Goal: Task Accomplishment & Management: Manage account settings

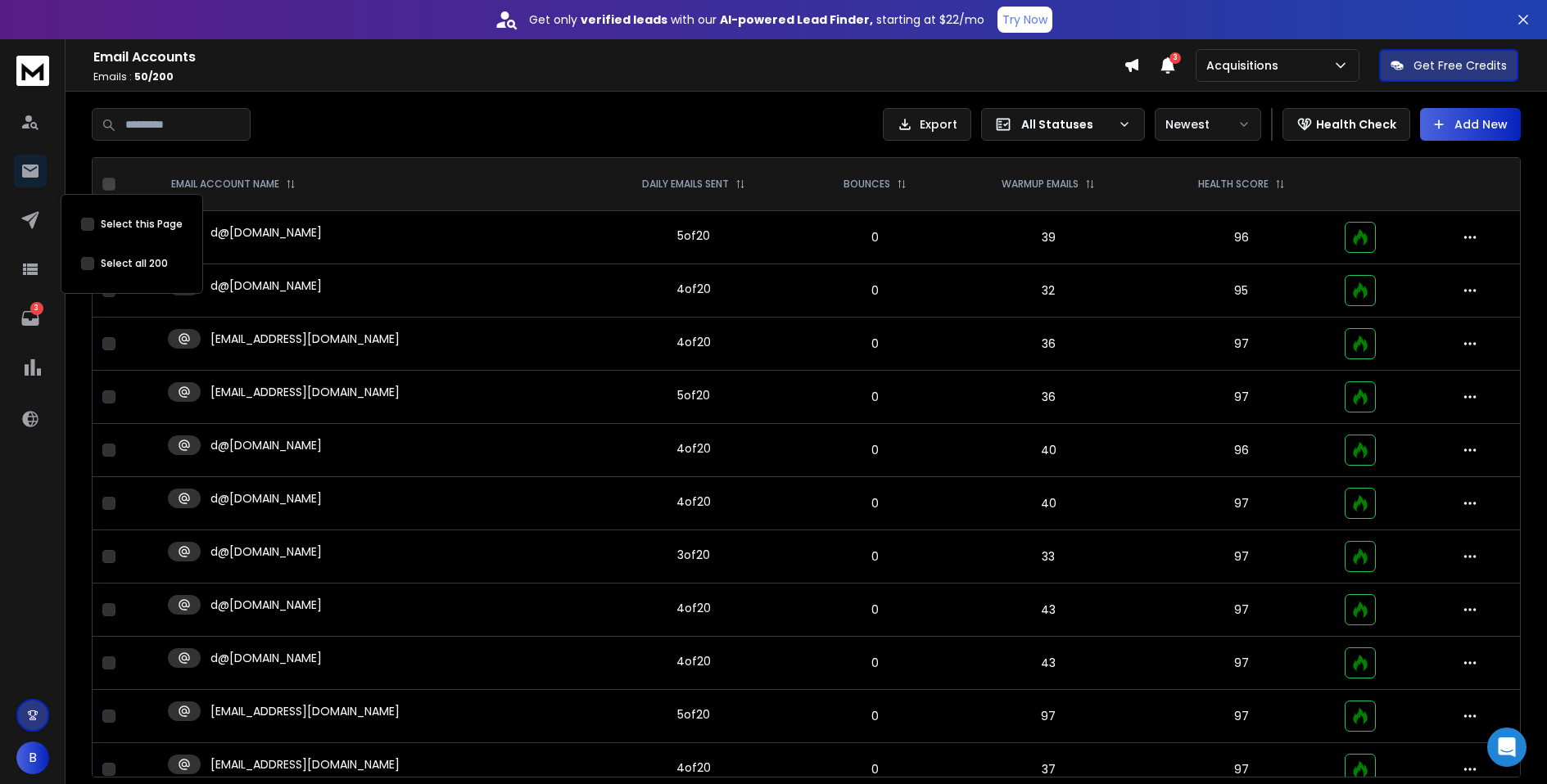
click at [801, 235] on td "5 of 20" at bounding box center [694, 232] width 214 height 43
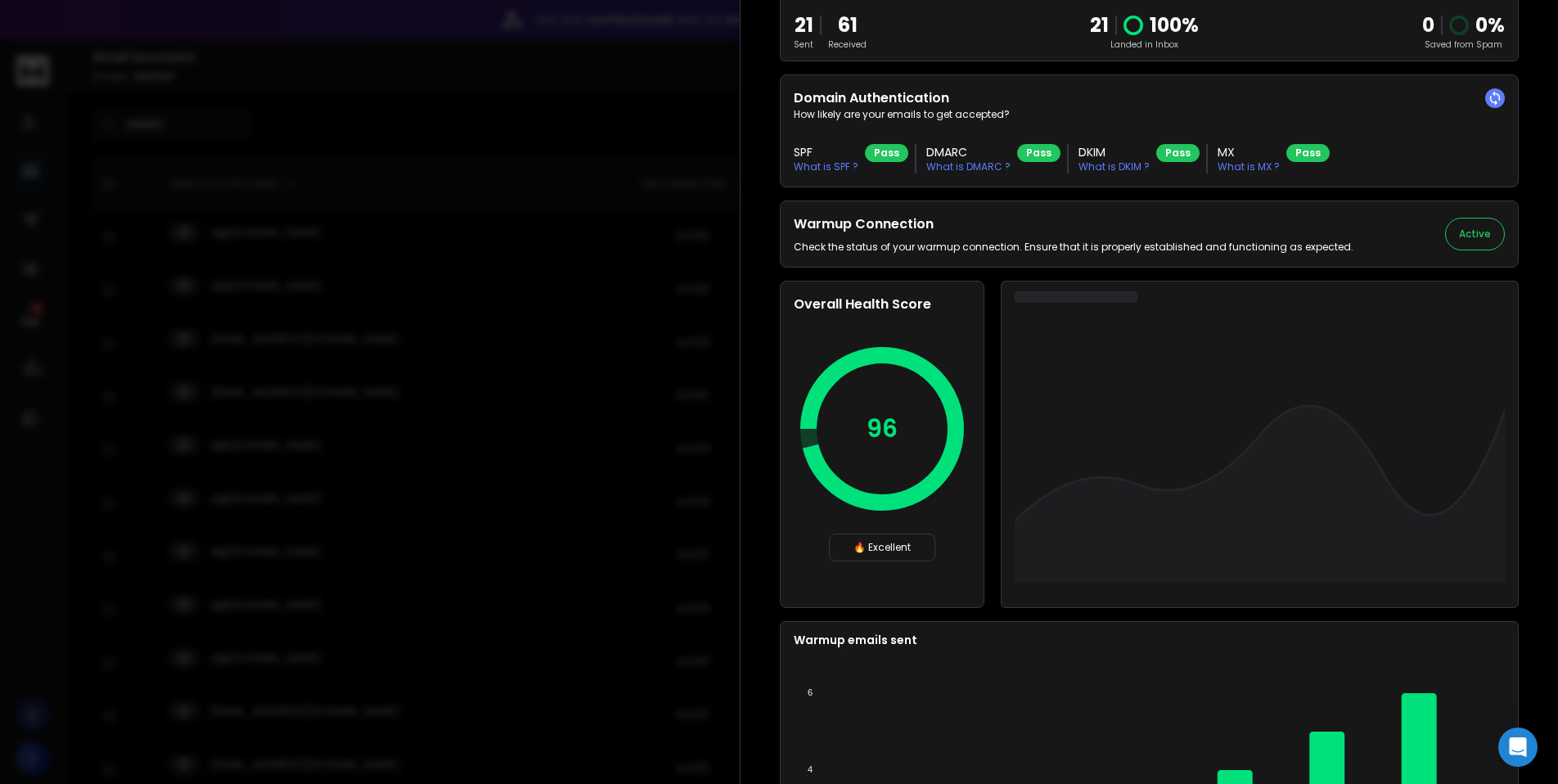
scroll to position [506, 0]
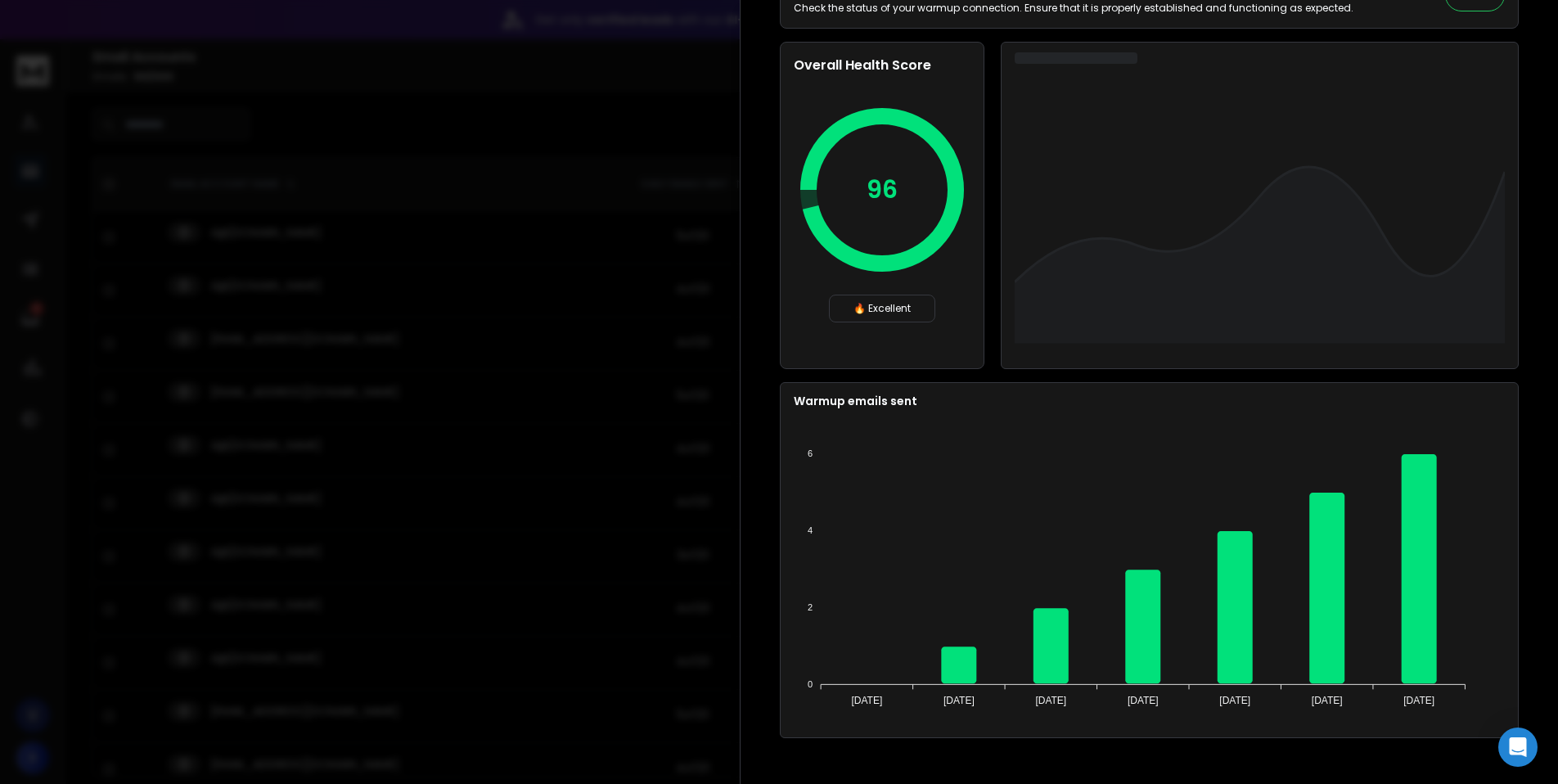
click at [463, 355] on div at bounding box center [779, 392] width 1558 height 784
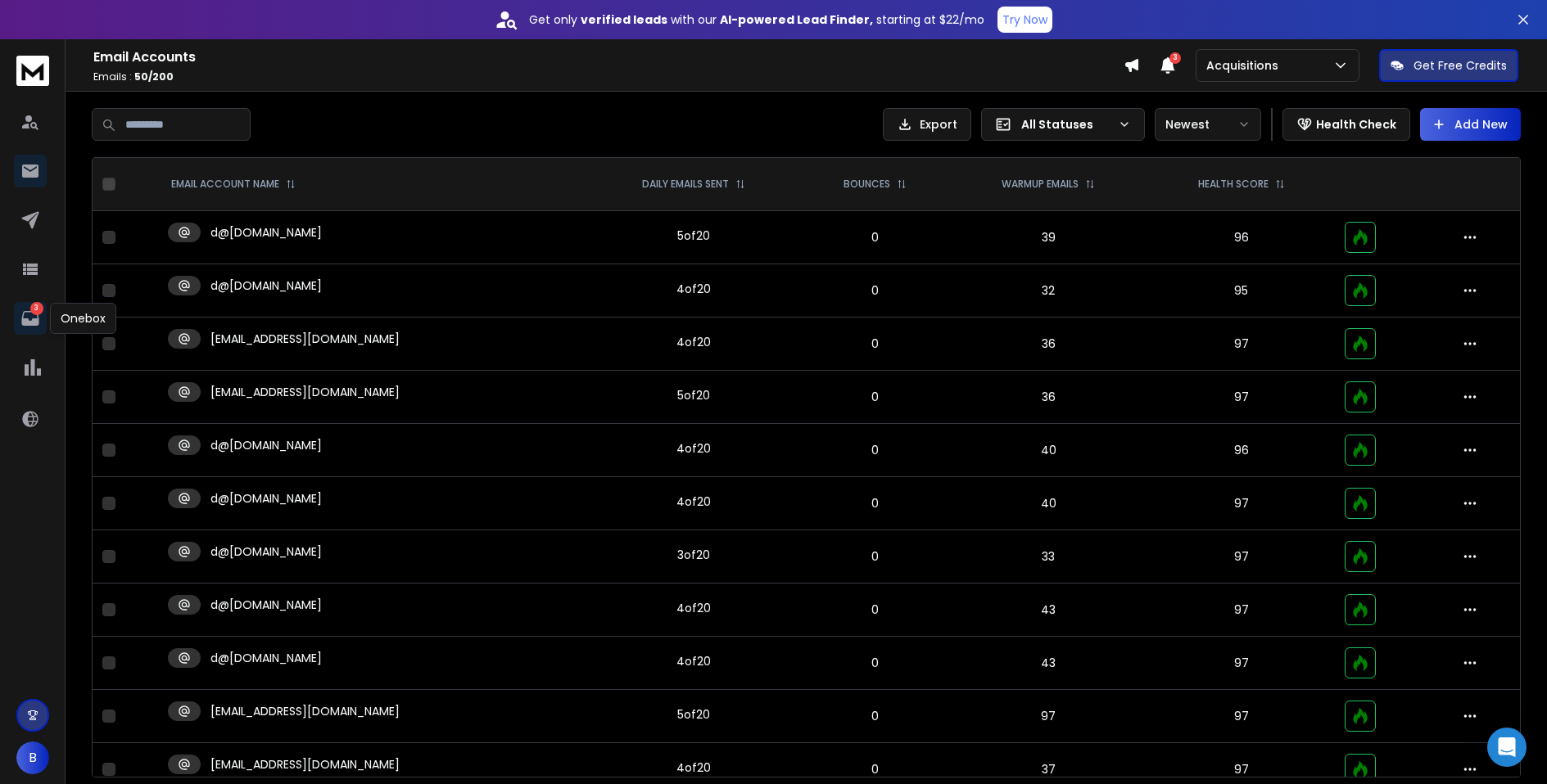
click at [34, 323] on icon at bounding box center [29, 318] width 17 height 15
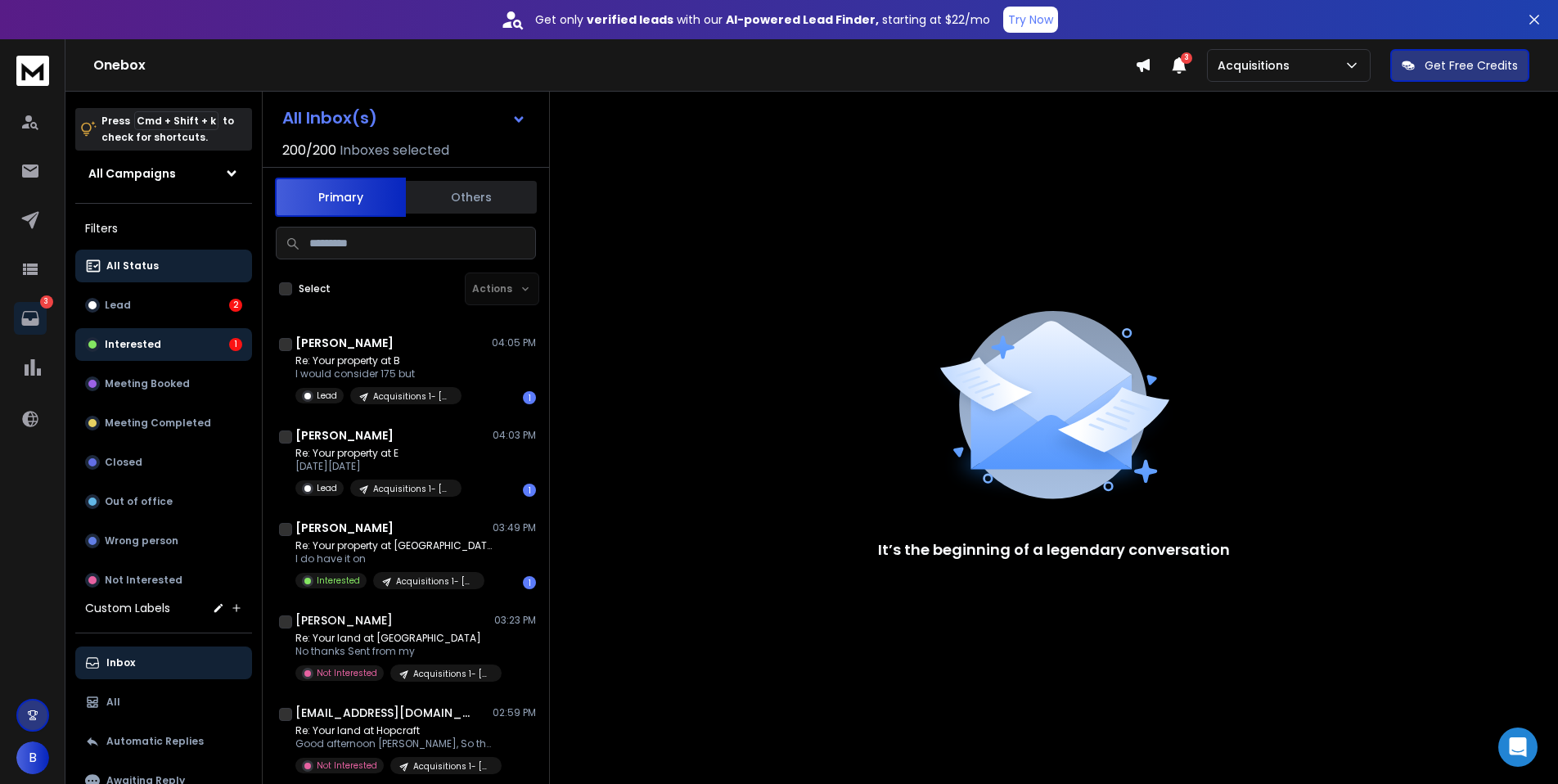
click at [99, 339] on div "Interested" at bounding box center [123, 345] width 76 height 15
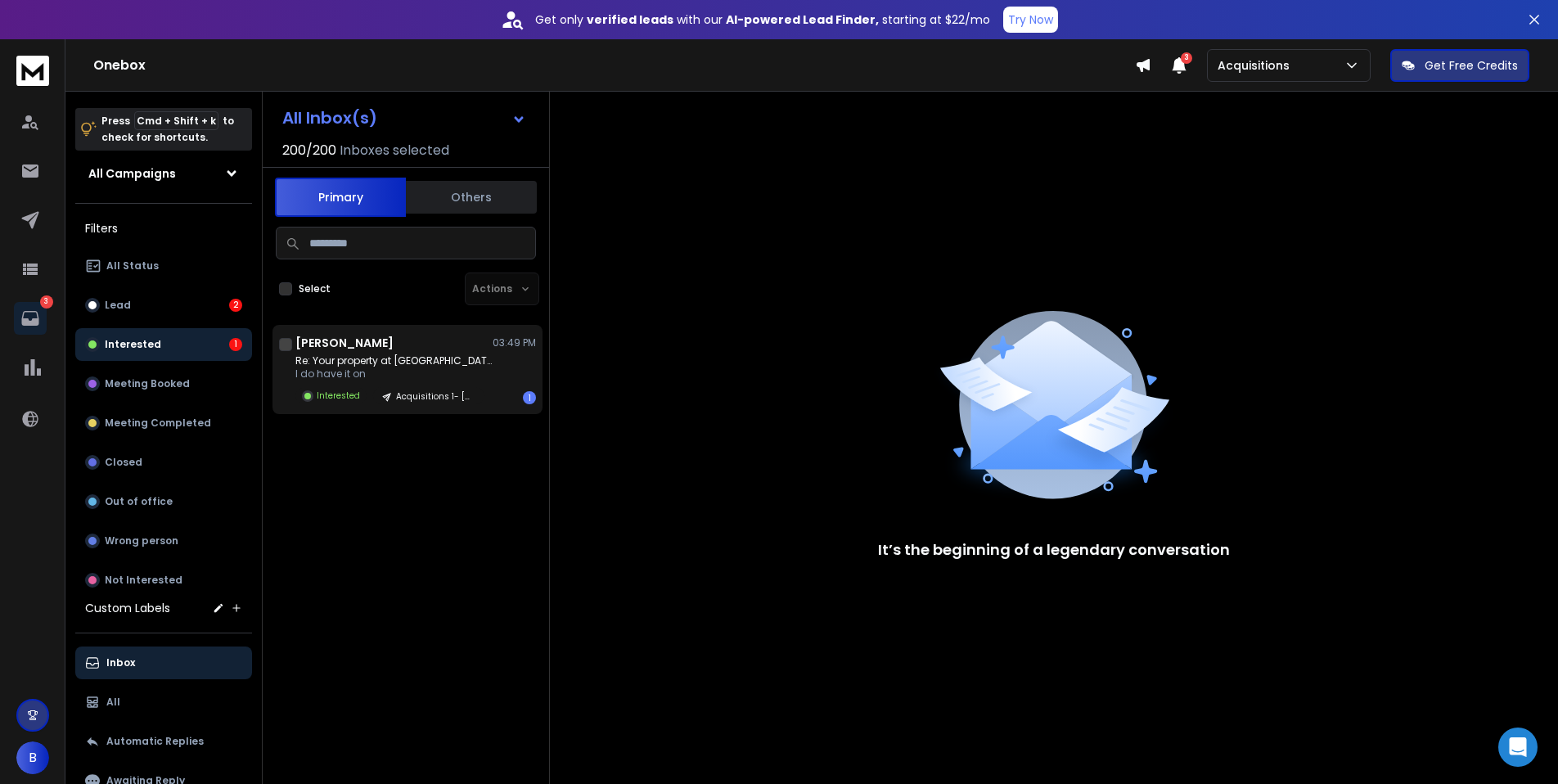
click at [455, 364] on p "Re: Your property at Henry" at bounding box center [393, 360] width 197 height 13
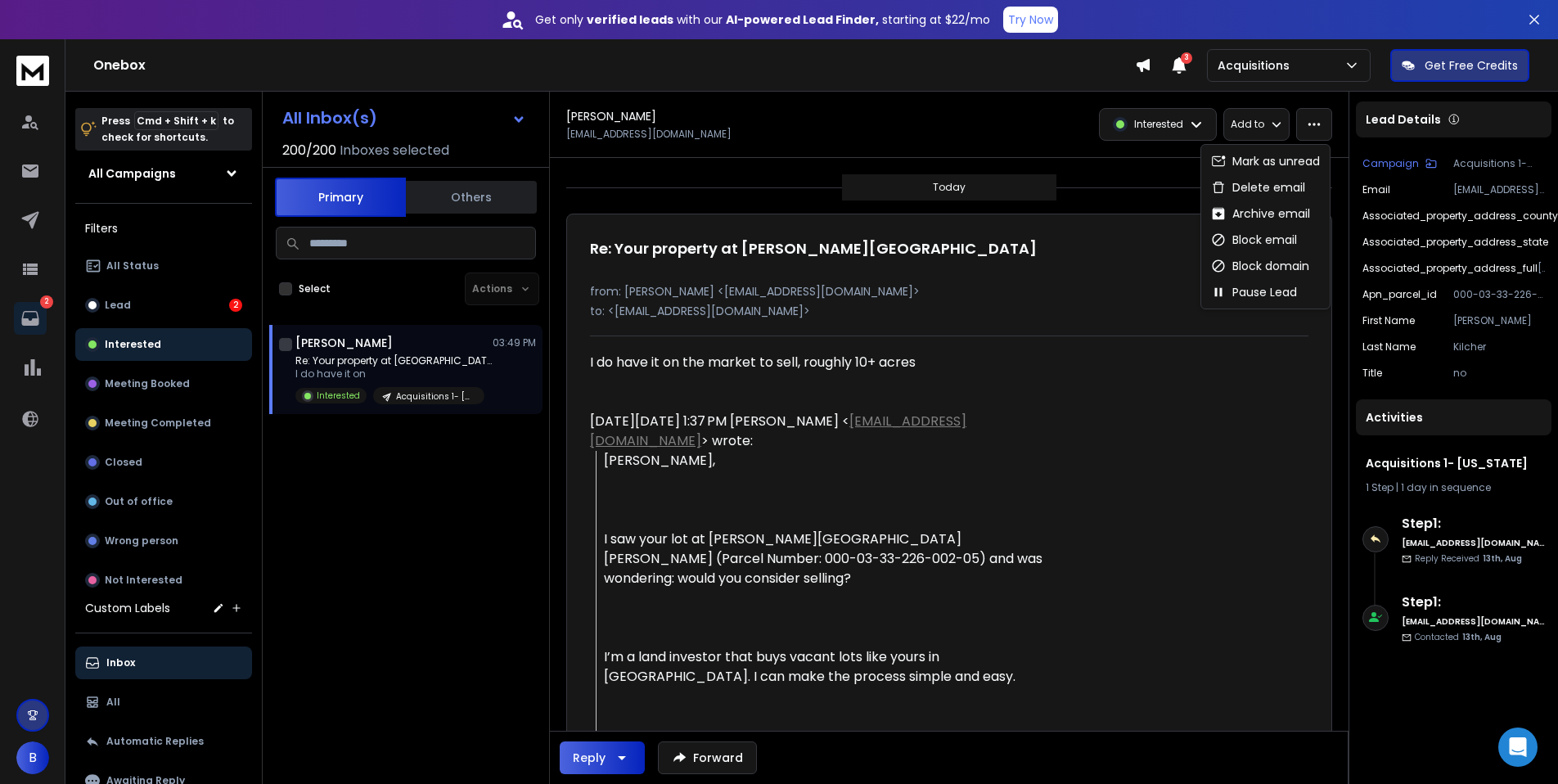
click at [1309, 128] on icon "button" at bounding box center [1315, 124] width 15 height 15
click at [1316, 156] on div "Mark as unread" at bounding box center [1265, 161] width 109 height 16
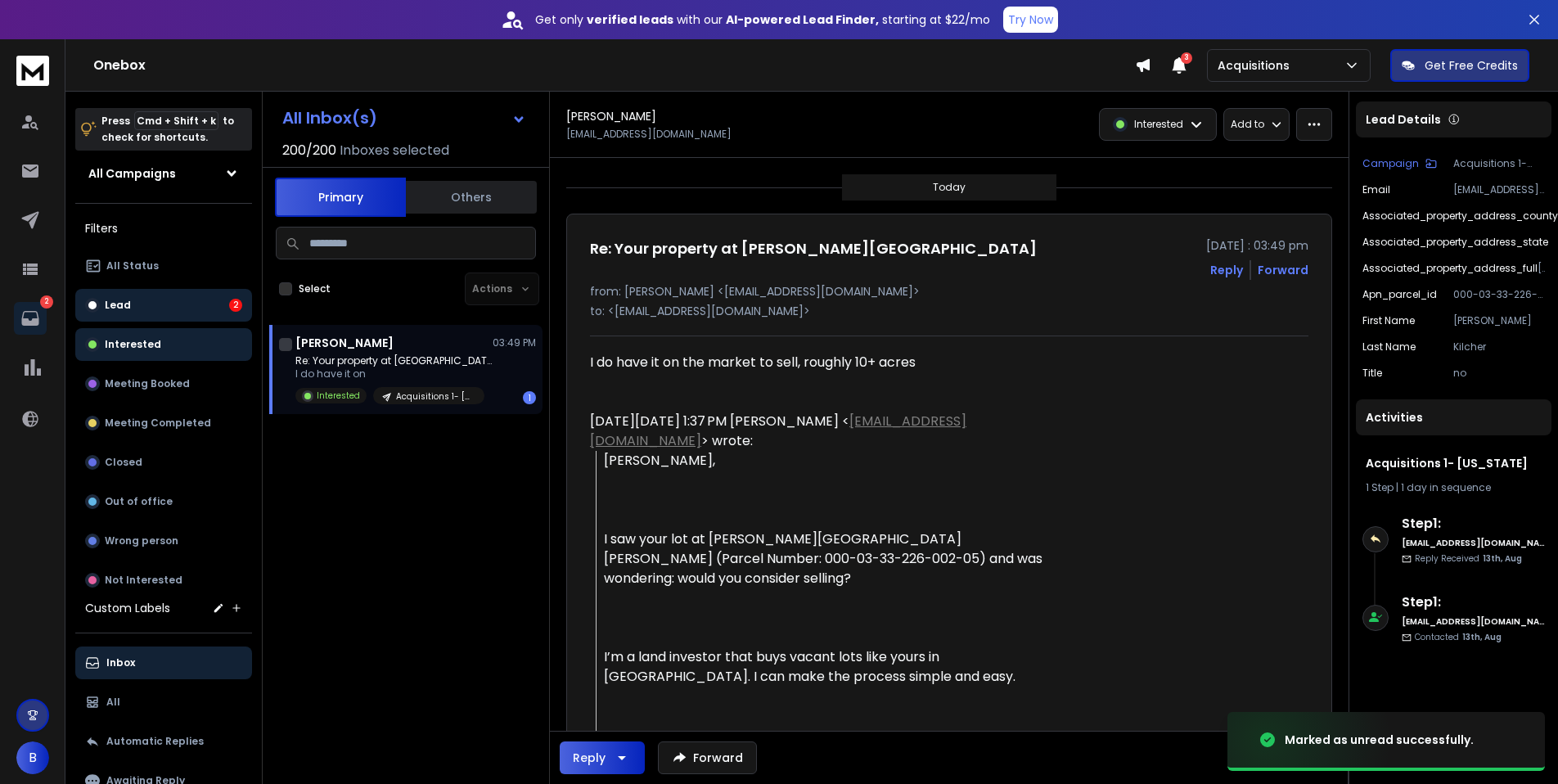
click at [133, 306] on button "Lead 2" at bounding box center [163, 306] width 177 height 33
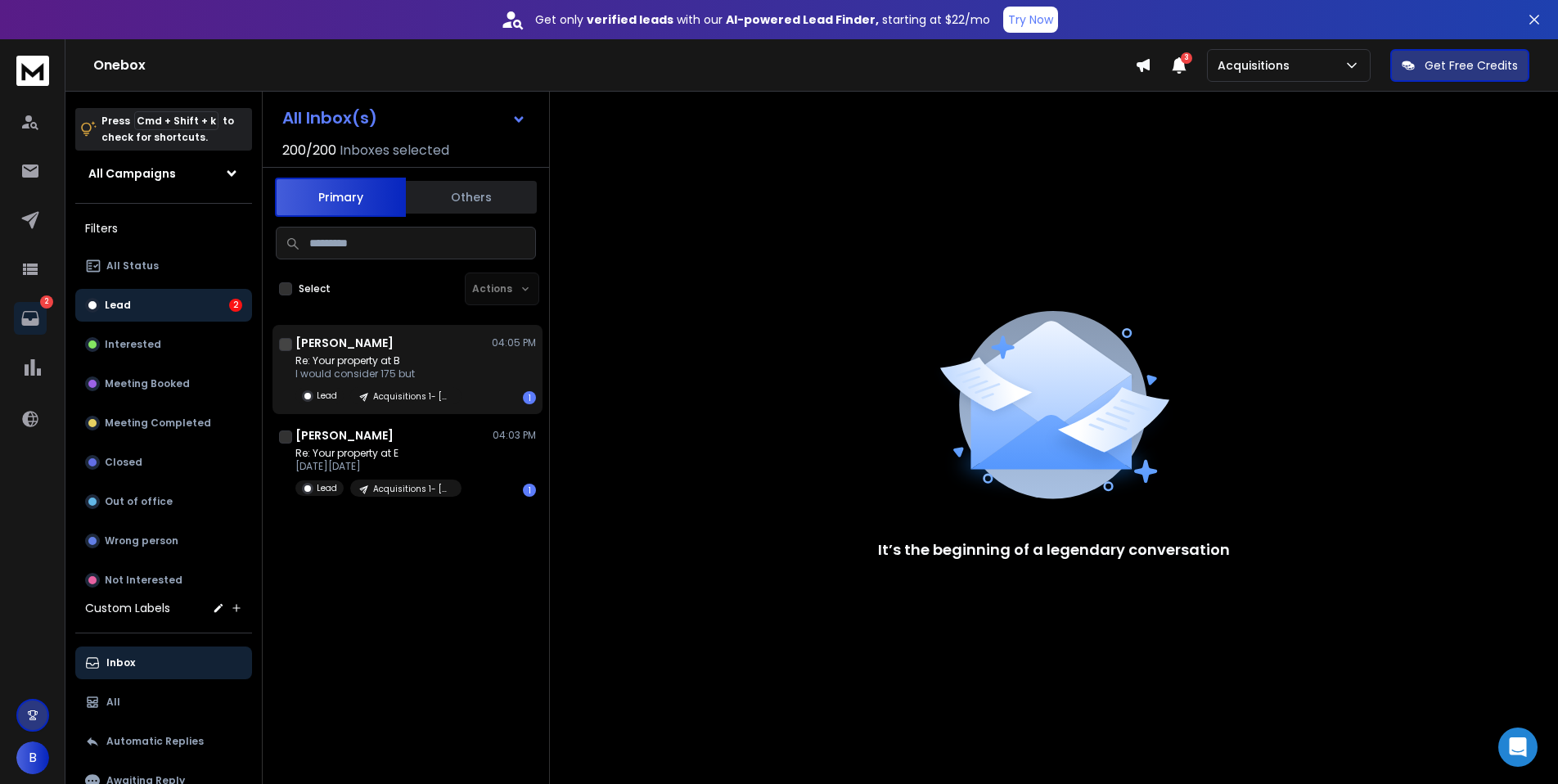
click at [436, 358] on p "Re: Your property at B" at bounding box center [379, 360] width 167 height 13
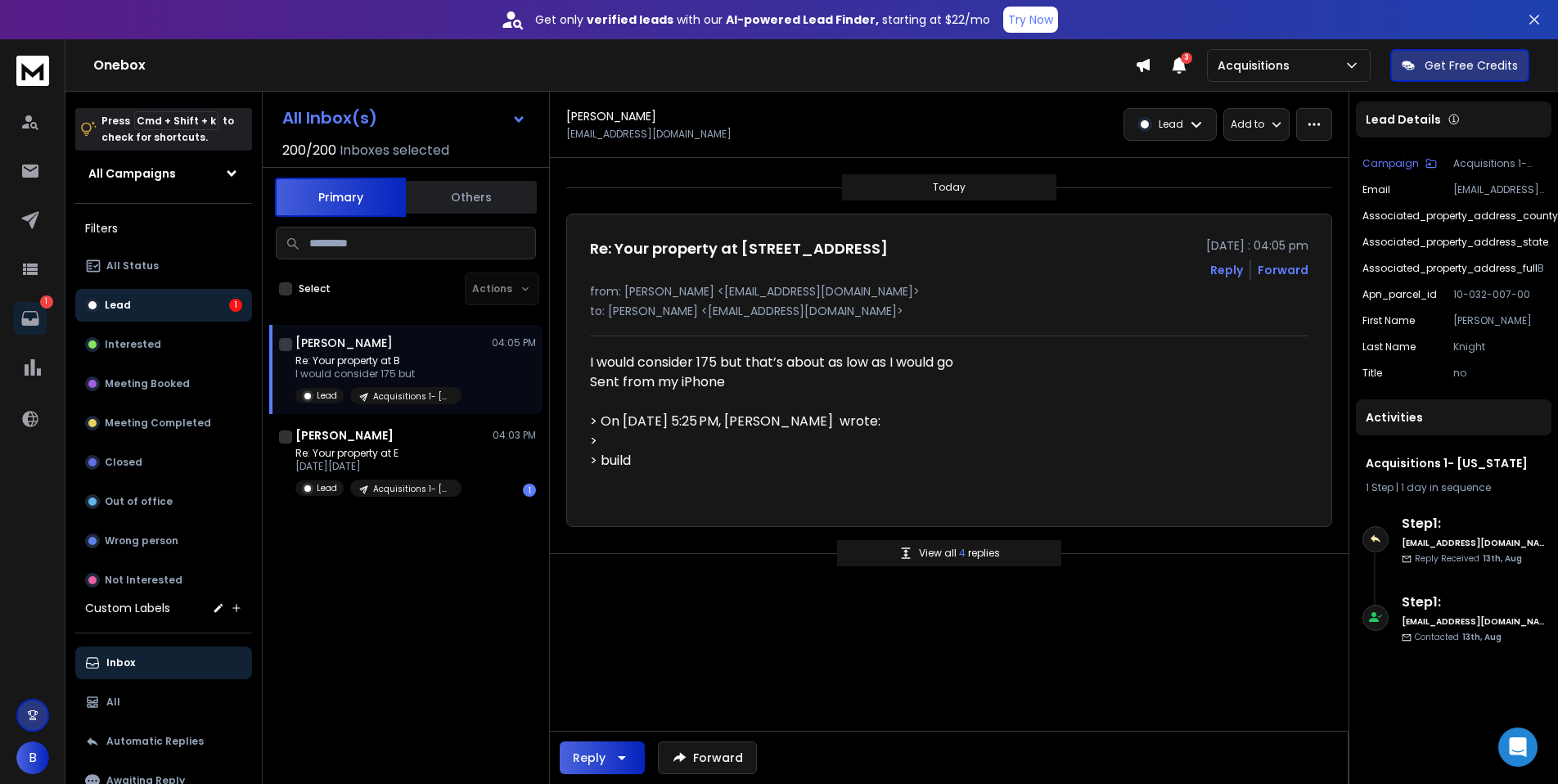
click at [913, 553] on div "View all 4 replies" at bounding box center [949, 553] width 224 height 27
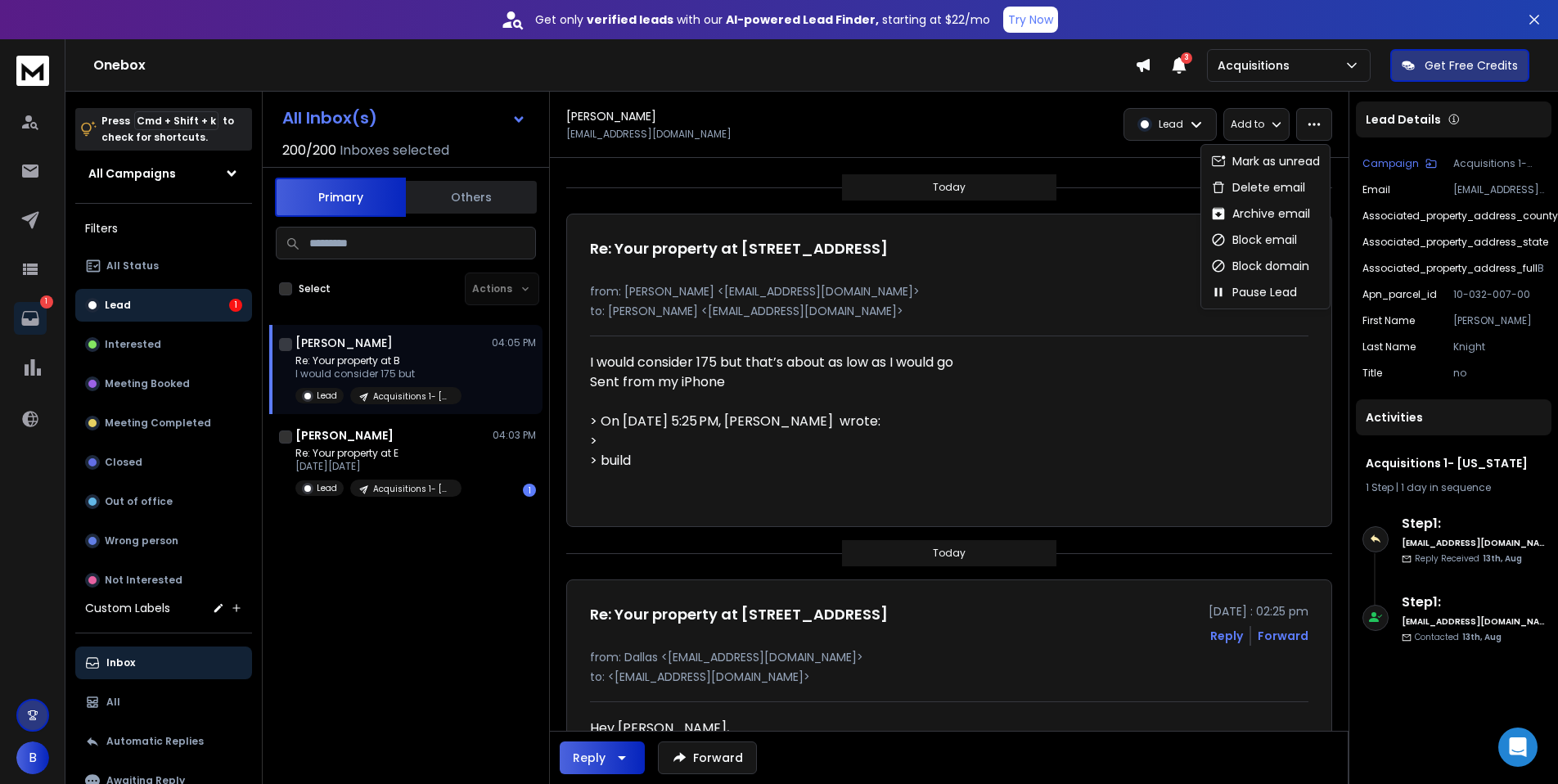
click at [1323, 120] on button "button" at bounding box center [1314, 124] width 36 height 33
click at [1296, 167] on div "Mark as unread" at bounding box center [1265, 161] width 109 height 16
click at [400, 584] on div "Duane Knight 04:05 PM Re: Your property at B I would consider 175 but Lead Acqu…" at bounding box center [405, 501] width 286 height 359
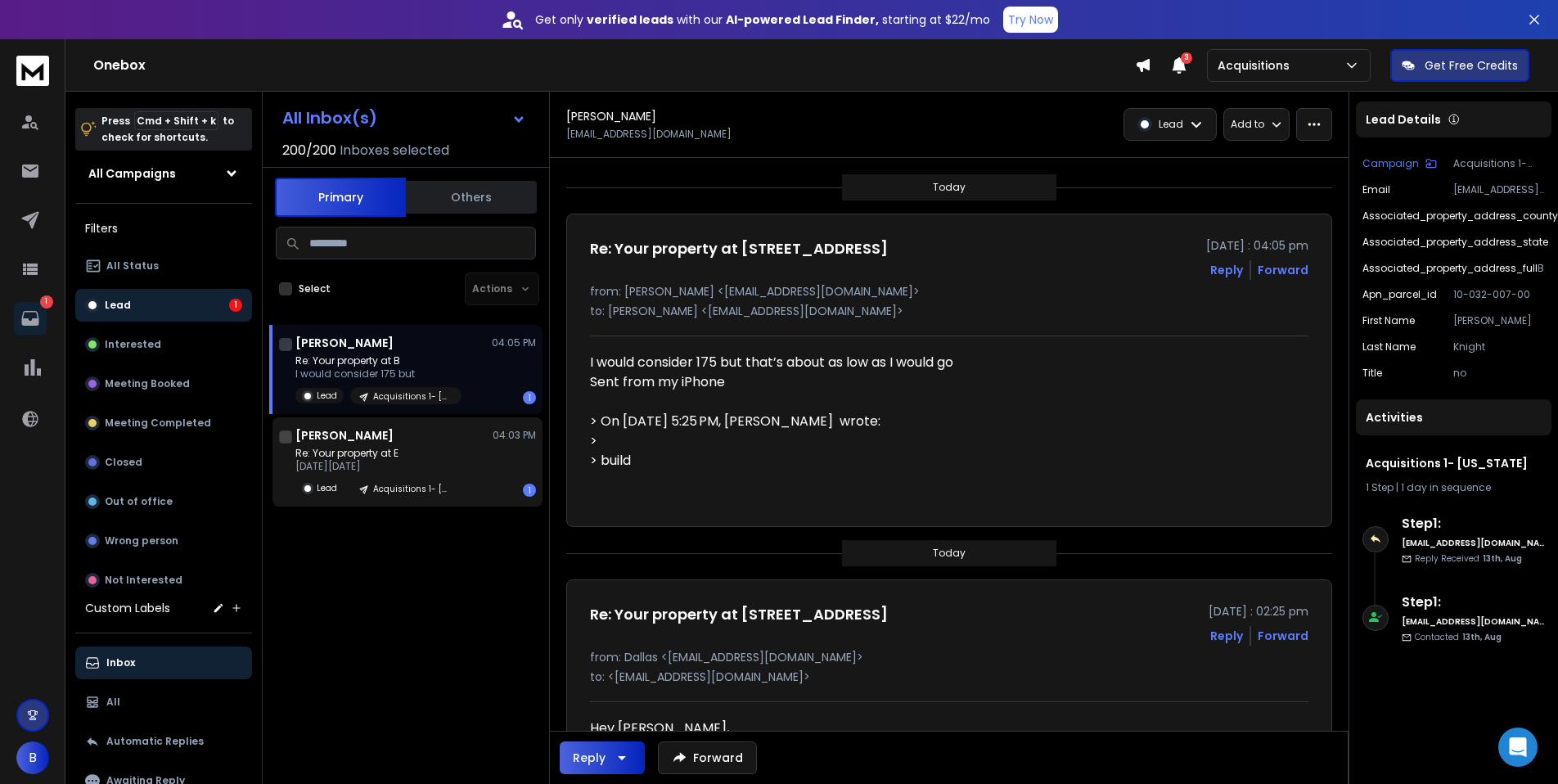
click at [422, 443] on div "Susan Mcfaddin 04:03 PM" at bounding box center [415, 435] width 241 height 16
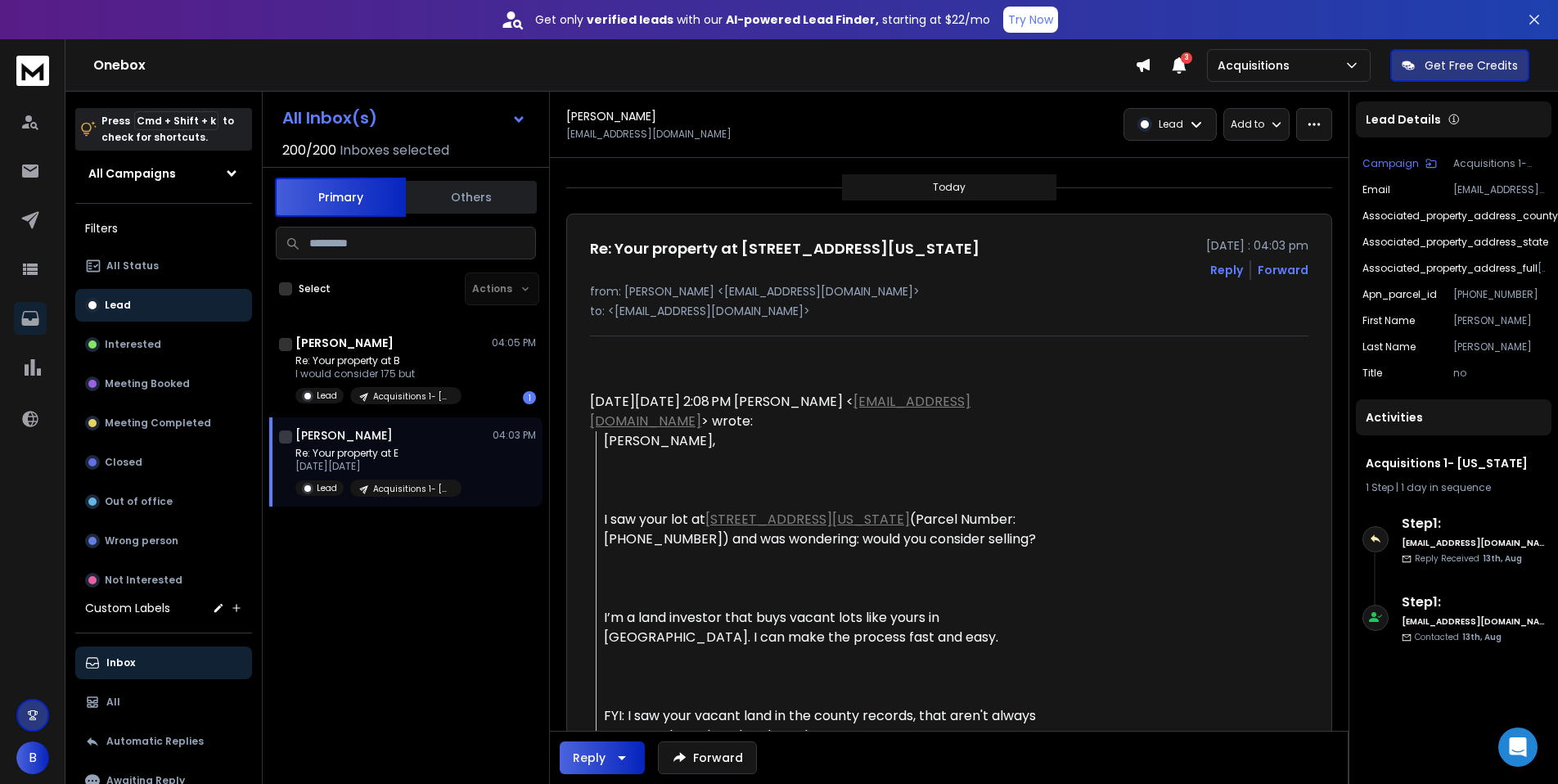
drag, startPoint x: 756, startPoint y: 364, endPoint x: 566, endPoint y: 326, distance: 193.8
click at [566, 326] on div "Re: Your property at E Michigan Ave, Kalamazoo, Mi 49048 13 August 2025 : 04:03…" at bounding box center [949, 754] width 766 height 1079
drag, startPoint x: 575, startPoint y: 332, endPoint x: 660, endPoint y: 383, distance: 99.1
click at [660, 383] on div "Re: Your property at E Michigan Ave, Kalamazoo, Mi 49048 13 August 2025 : 04:03…" at bounding box center [949, 754] width 766 height 1079
click at [684, 343] on div "Re: Your property at E Michigan Ave, Kalamazoo, Mi 49048 13 August 2025 : 04:03…" at bounding box center [950, 753] width 719 height 1032
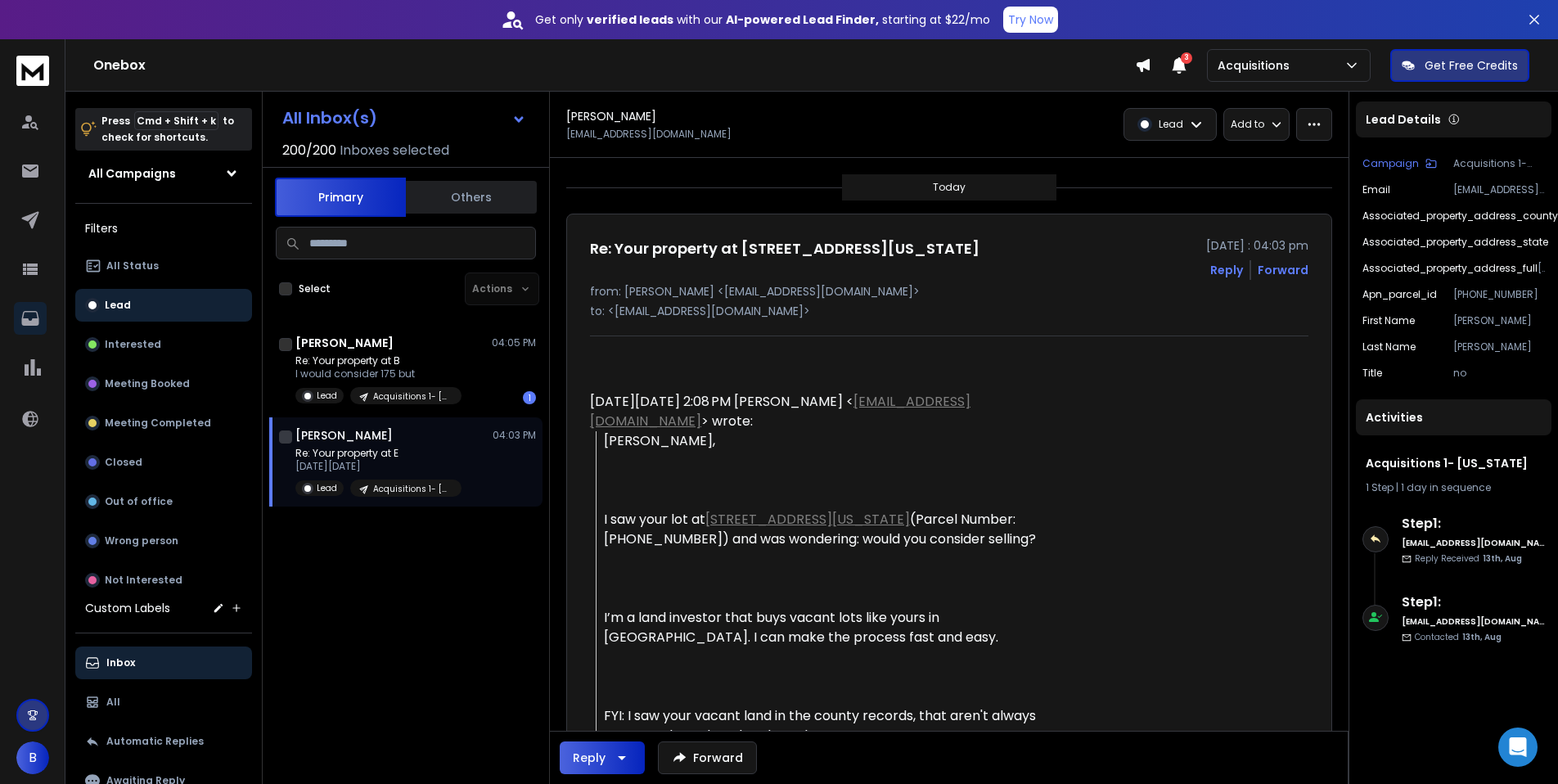
scroll to position [640, 0]
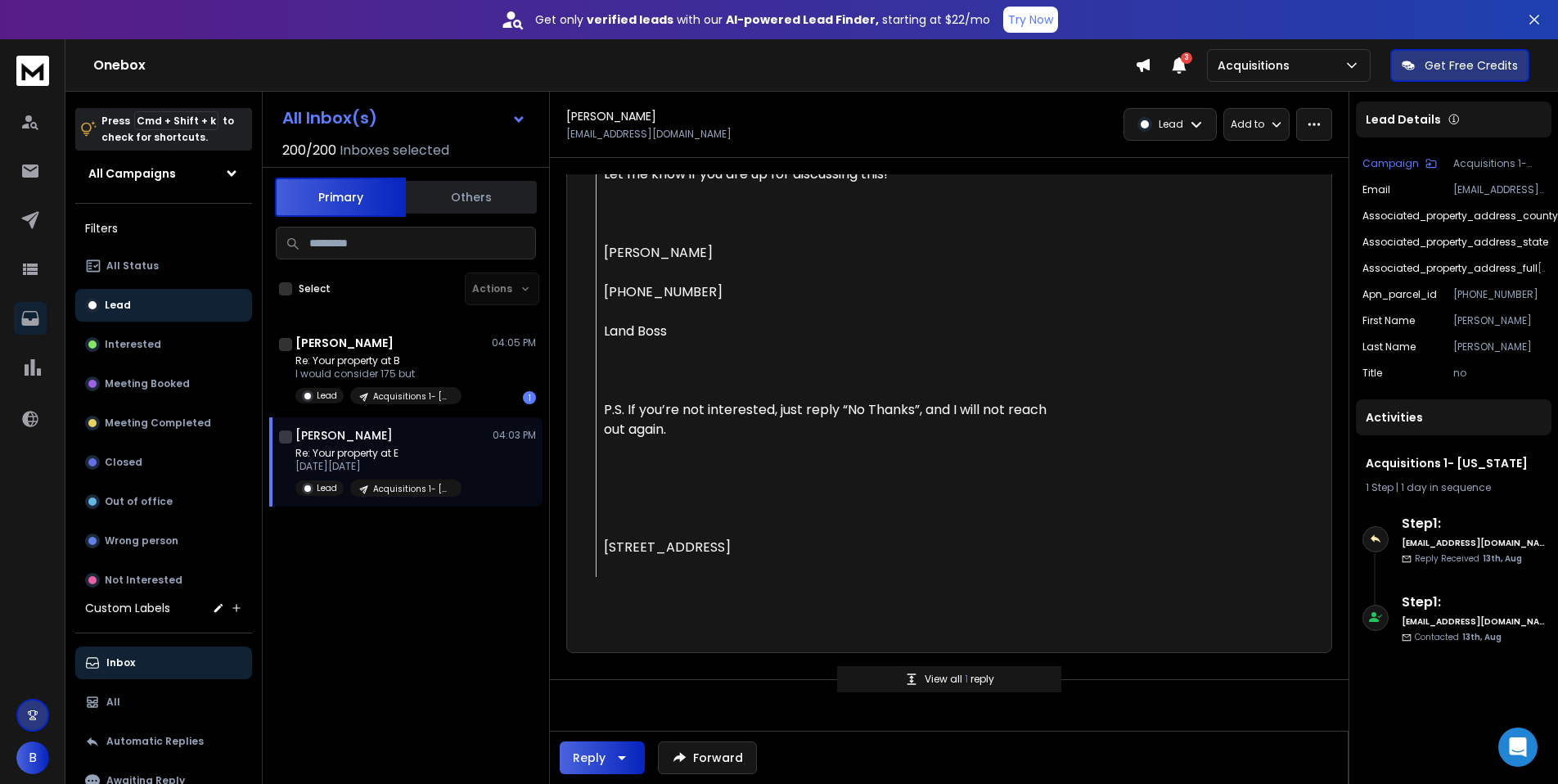
click at [975, 682] on p "View all 1 reply" at bounding box center [960, 679] width 70 height 13
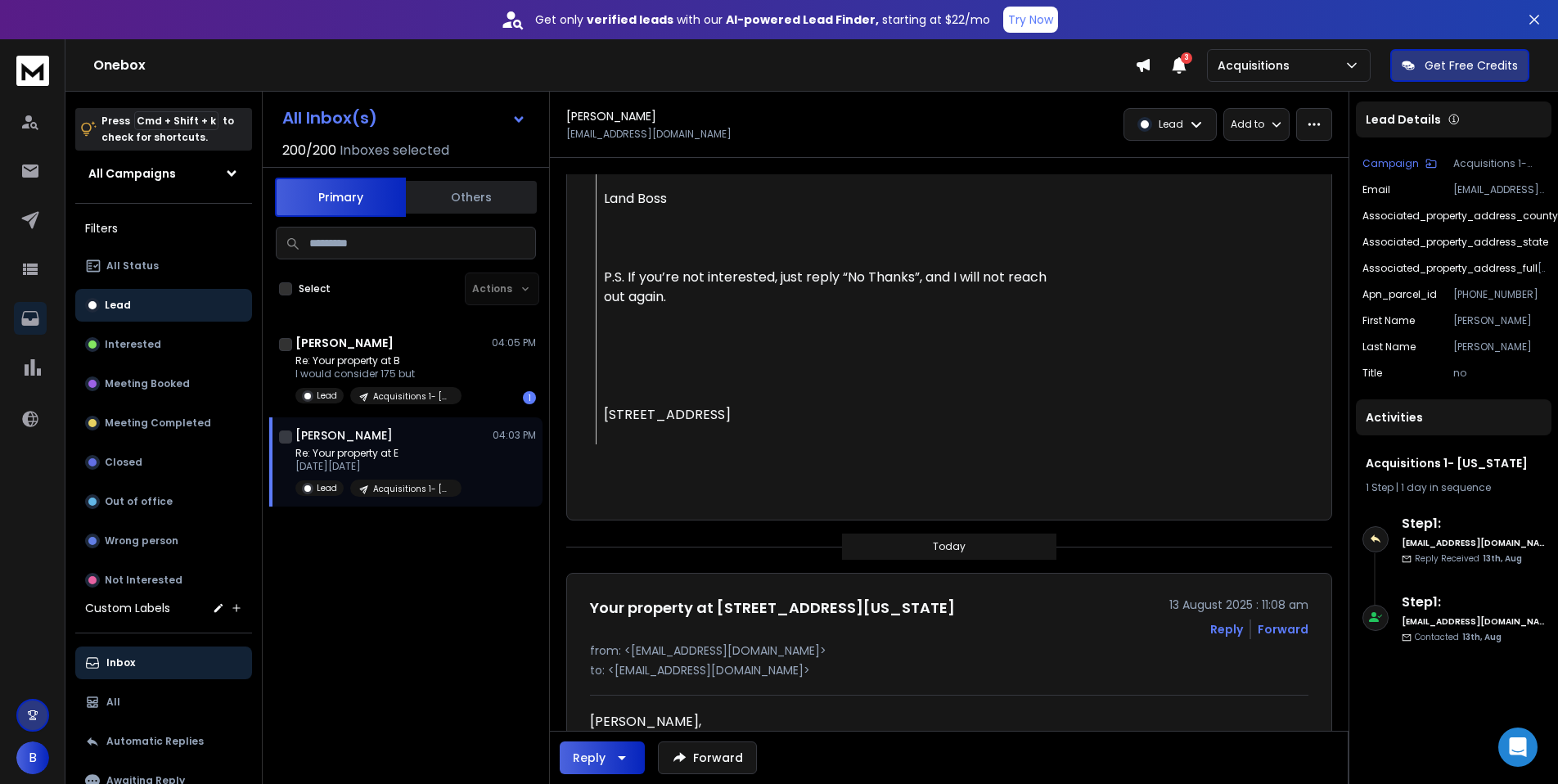
scroll to position [0, 0]
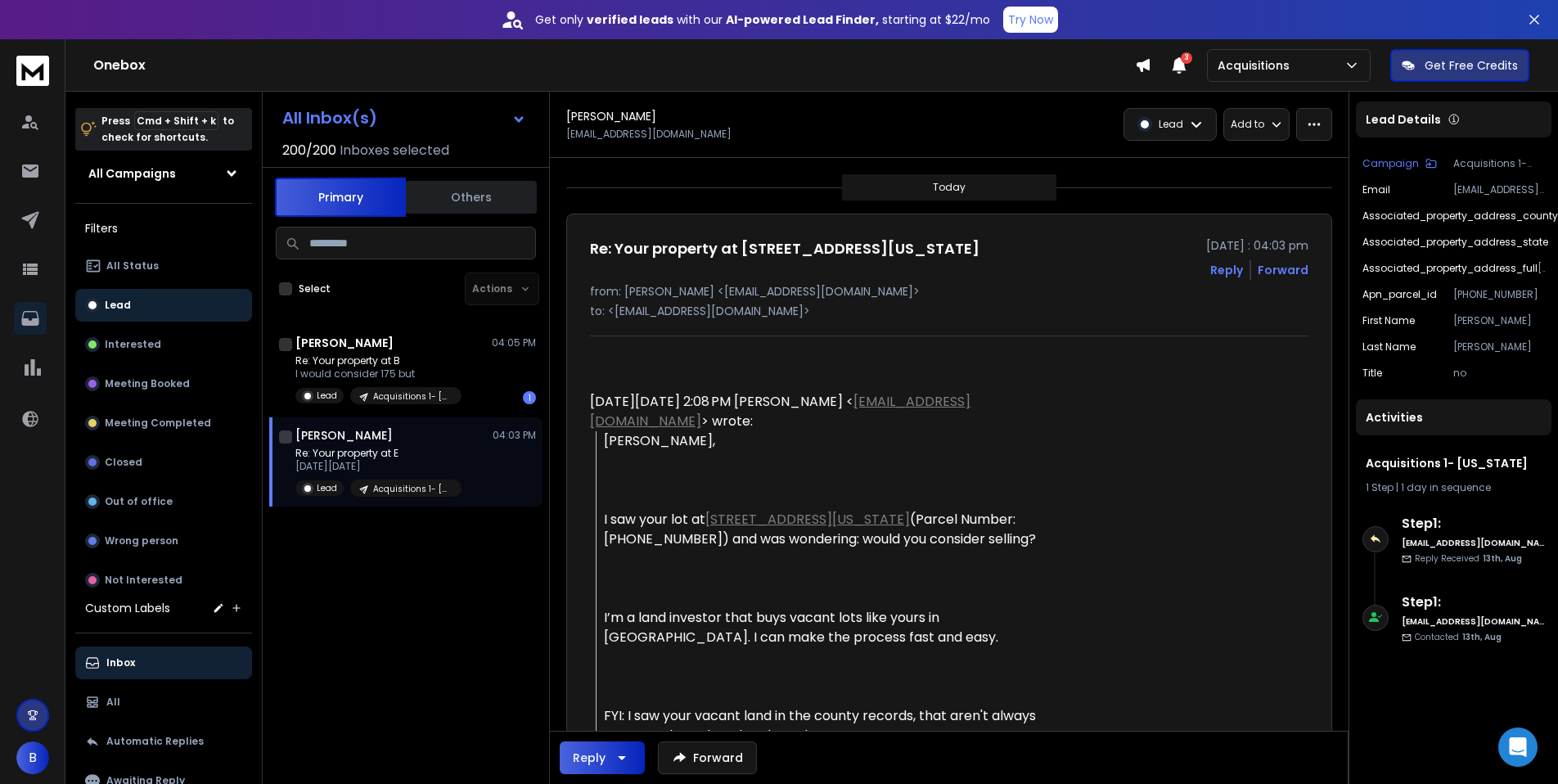
drag, startPoint x: 922, startPoint y: 359, endPoint x: 662, endPoint y: 326, distance: 262.1
click at [662, 326] on div "Re: Your property at E Michigan Ave, Kalamazoo, Mi 49048 13 August 2025 : 04:03…" at bounding box center [950, 753] width 719 height 1032
click at [1309, 127] on icon "button" at bounding box center [1315, 124] width 15 height 15
click at [1289, 160] on div "Mark as unread" at bounding box center [1265, 161] width 109 height 16
click at [149, 172] on h1 "All Campaigns" at bounding box center [133, 174] width 88 height 16
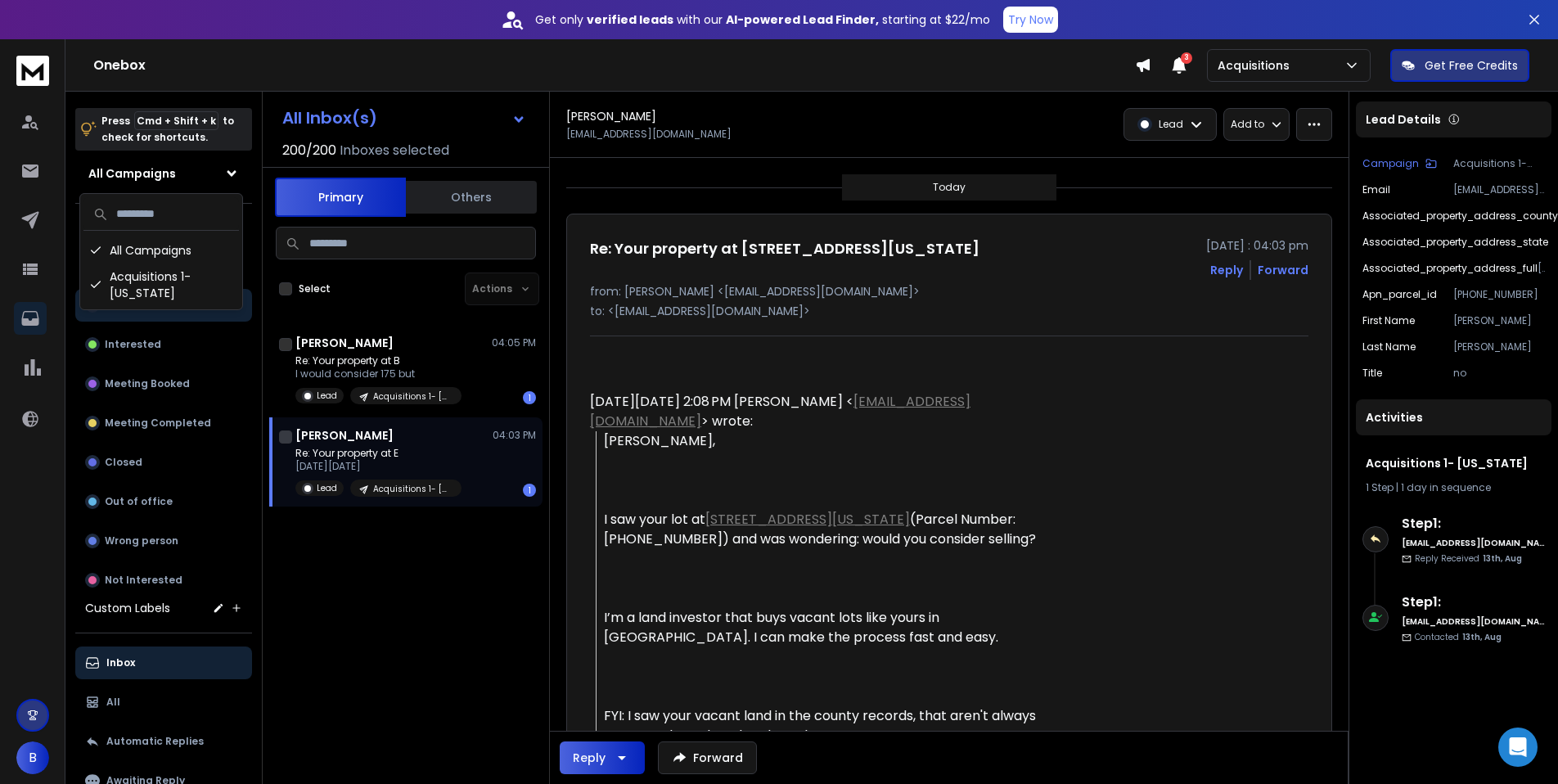
click at [442, 633] on div "Duane Knight 04:05 PM Re: Your property at B I would consider 175 but Lead Acqu…" at bounding box center [405, 501] width 286 height 359
click at [446, 630] on div "Duane Knight 04:05 PM Re: Your property at B I would consider 175 but Lead Acqu…" at bounding box center [405, 501] width 286 height 359
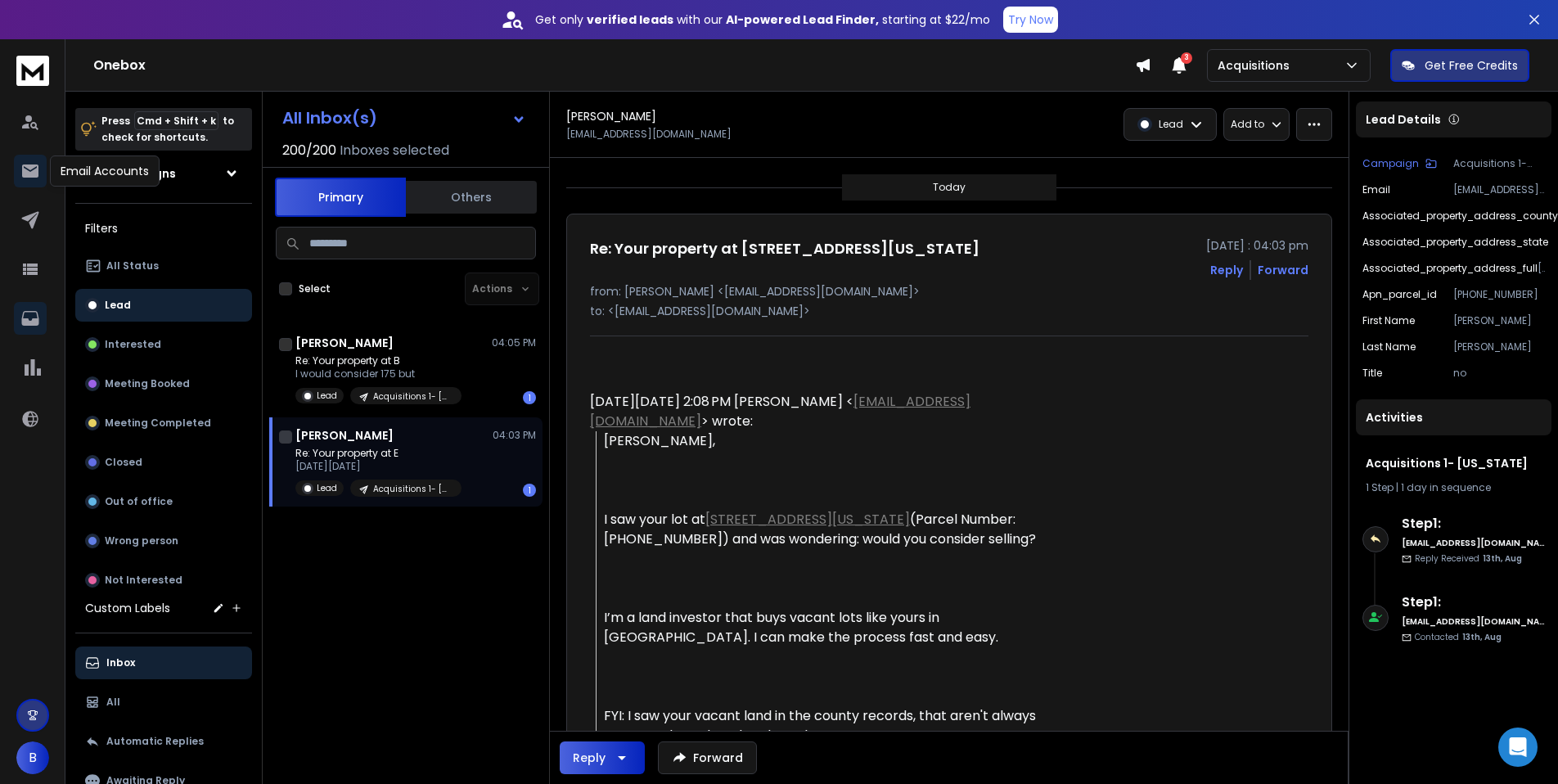
click at [27, 177] on icon at bounding box center [29, 170] width 19 height 19
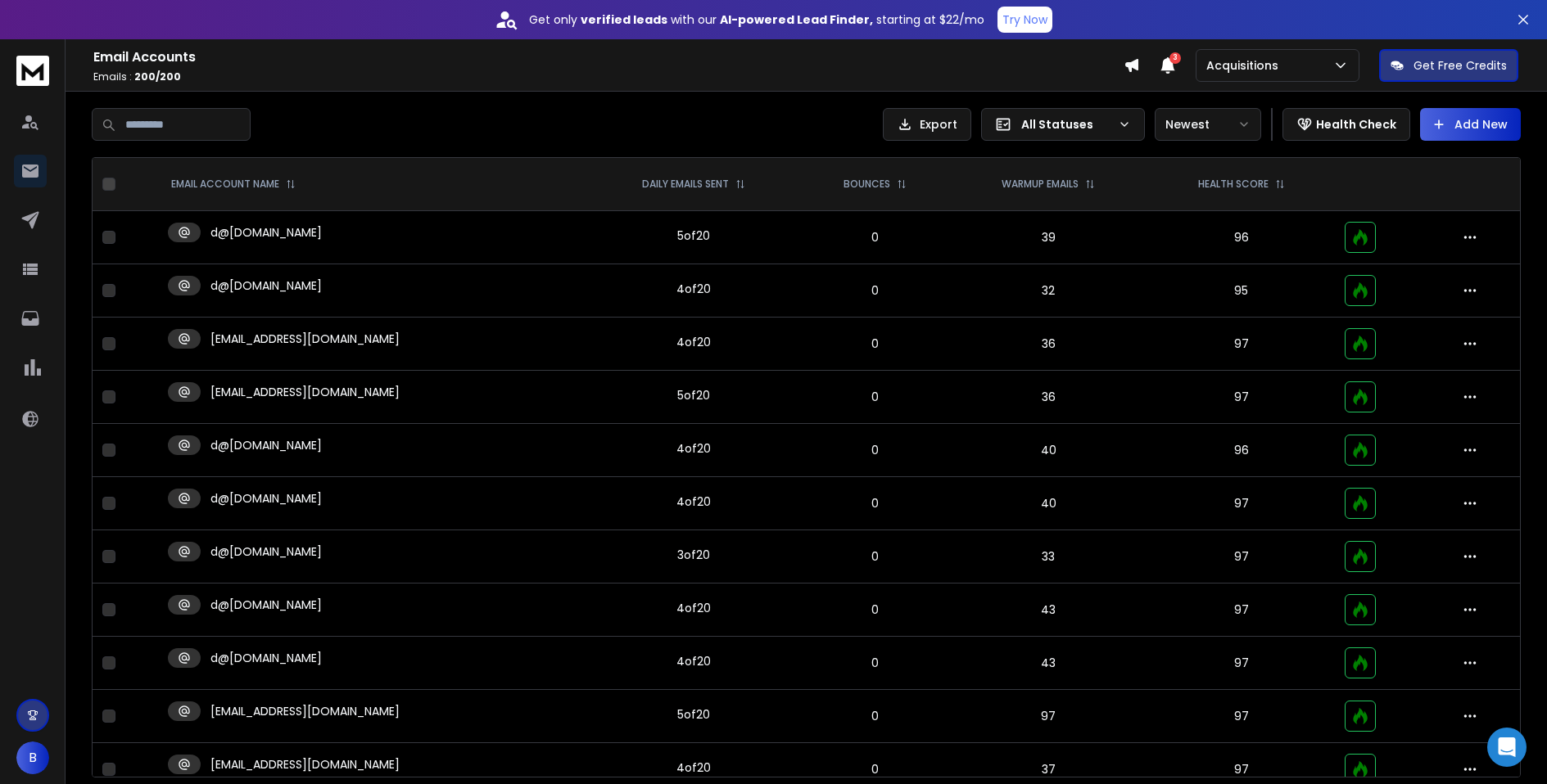
click at [730, 117] on div at bounding box center [481, 124] width 781 height 33
click at [814, 59] on h1 "Email Accounts" at bounding box center [608, 57] width 1030 height 19
click at [819, 102] on div "Export All Statuses Newest Health Check Add New EMAIL ACCOUNT NAME DAILY EMAILS…" at bounding box center [806, 443] width 1481 height 703
click at [819, 117] on div at bounding box center [481, 124] width 781 height 33
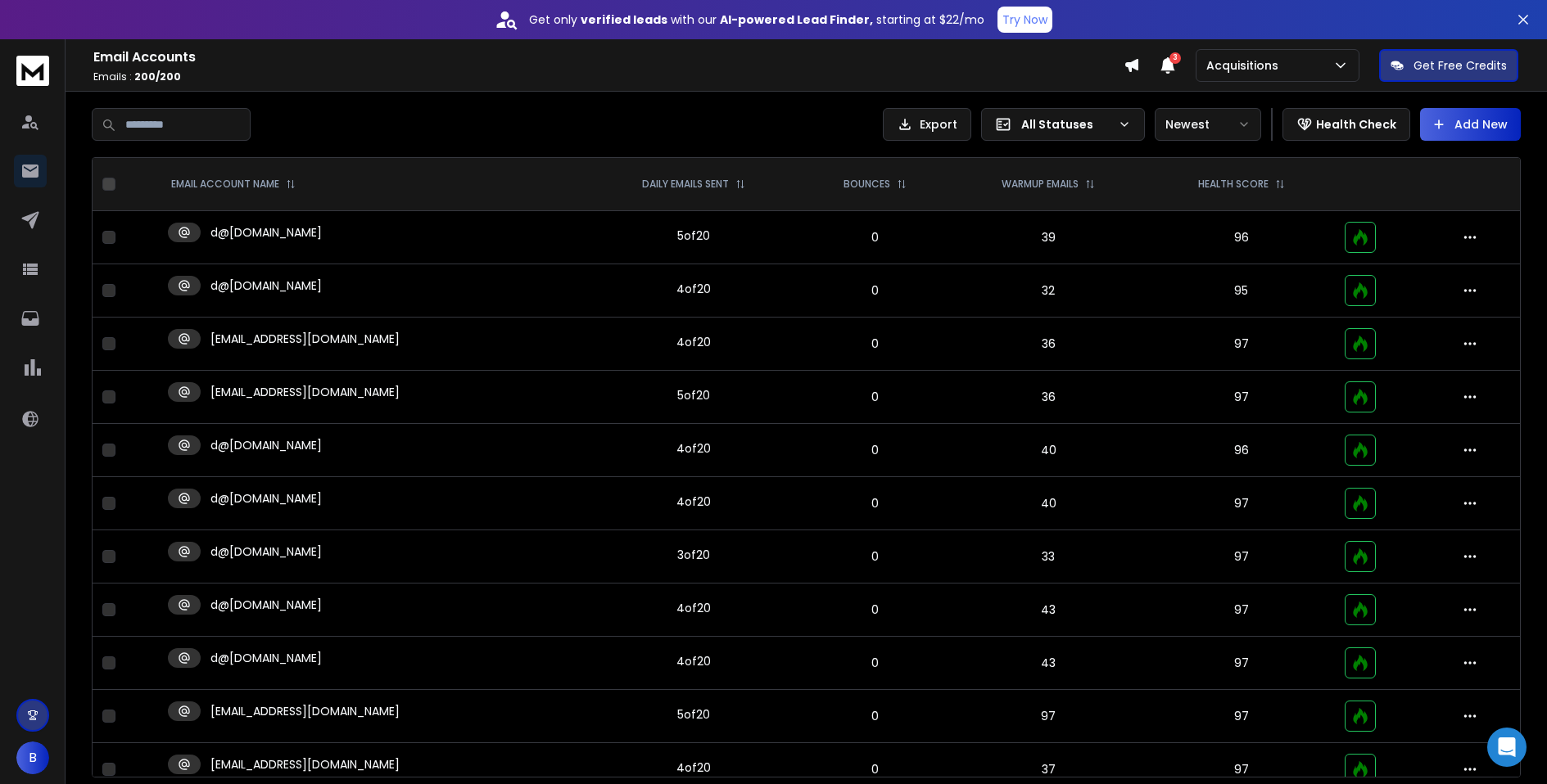
click at [819, 117] on div at bounding box center [481, 124] width 781 height 33
click at [27, 216] on icon at bounding box center [29, 220] width 17 height 17
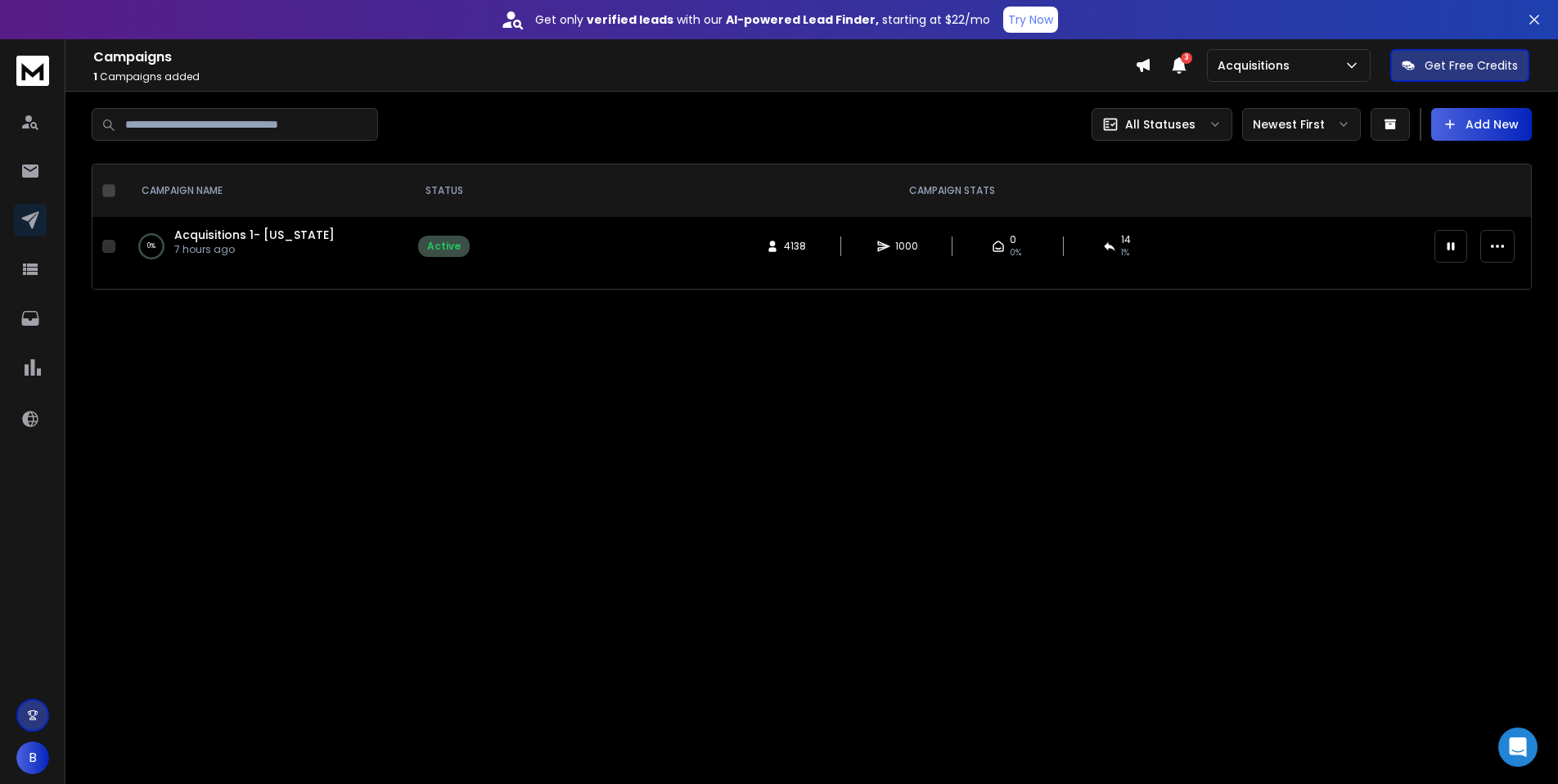
click at [676, 260] on td "4138 1000 0 0% 14 1 %" at bounding box center [951, 246] width 945 height 59
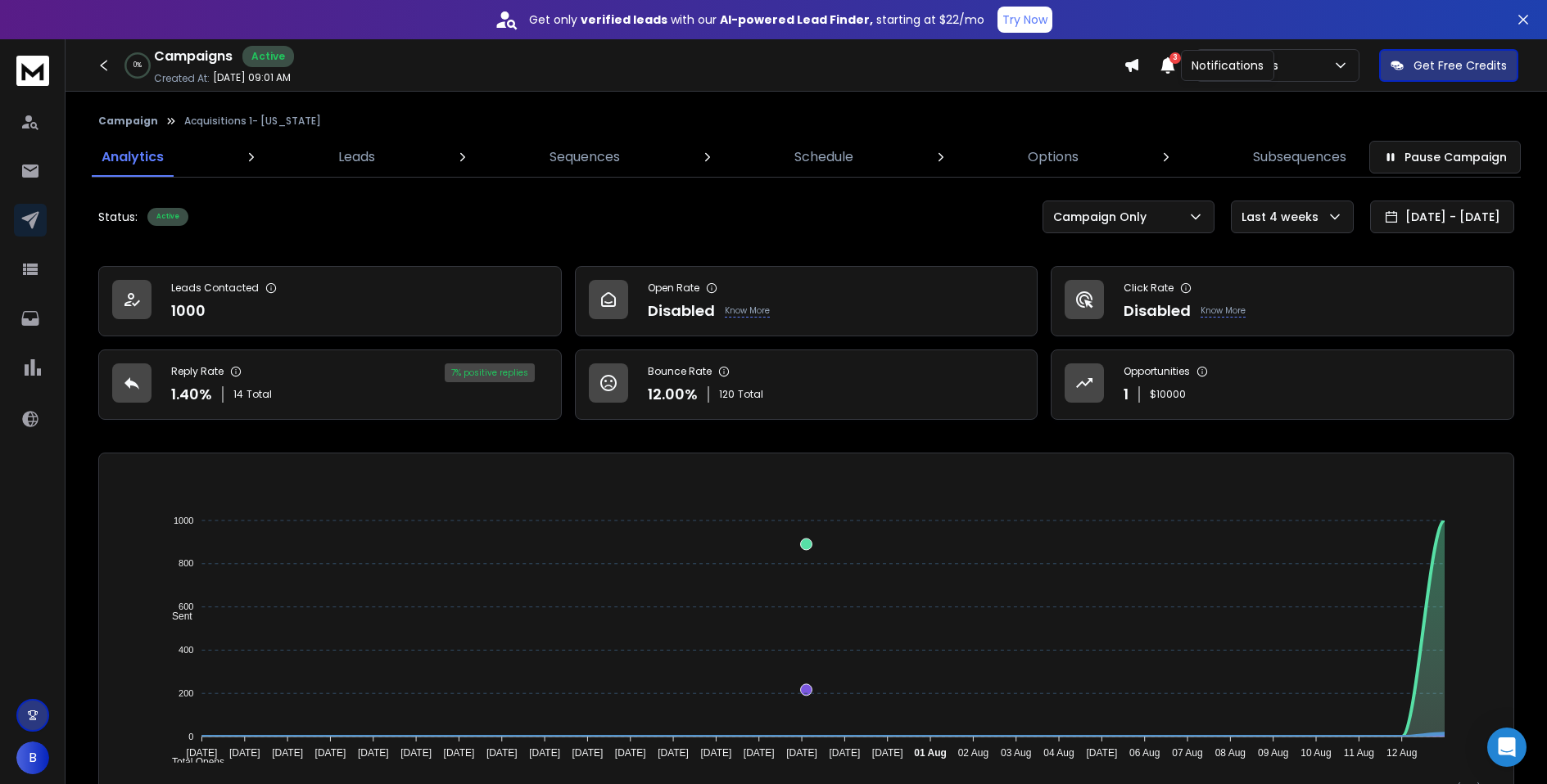
click at [1174, 63] on span "3" at bounding box center [1175, 58] width 12 height 12
click at [739, 245] on div "Status: Active Pause Campaign Campaign Only Last 4 weeks 15 Jul 2025 - 13 Aug 2…" at bounding box center [806, 619] width 1416 height 838
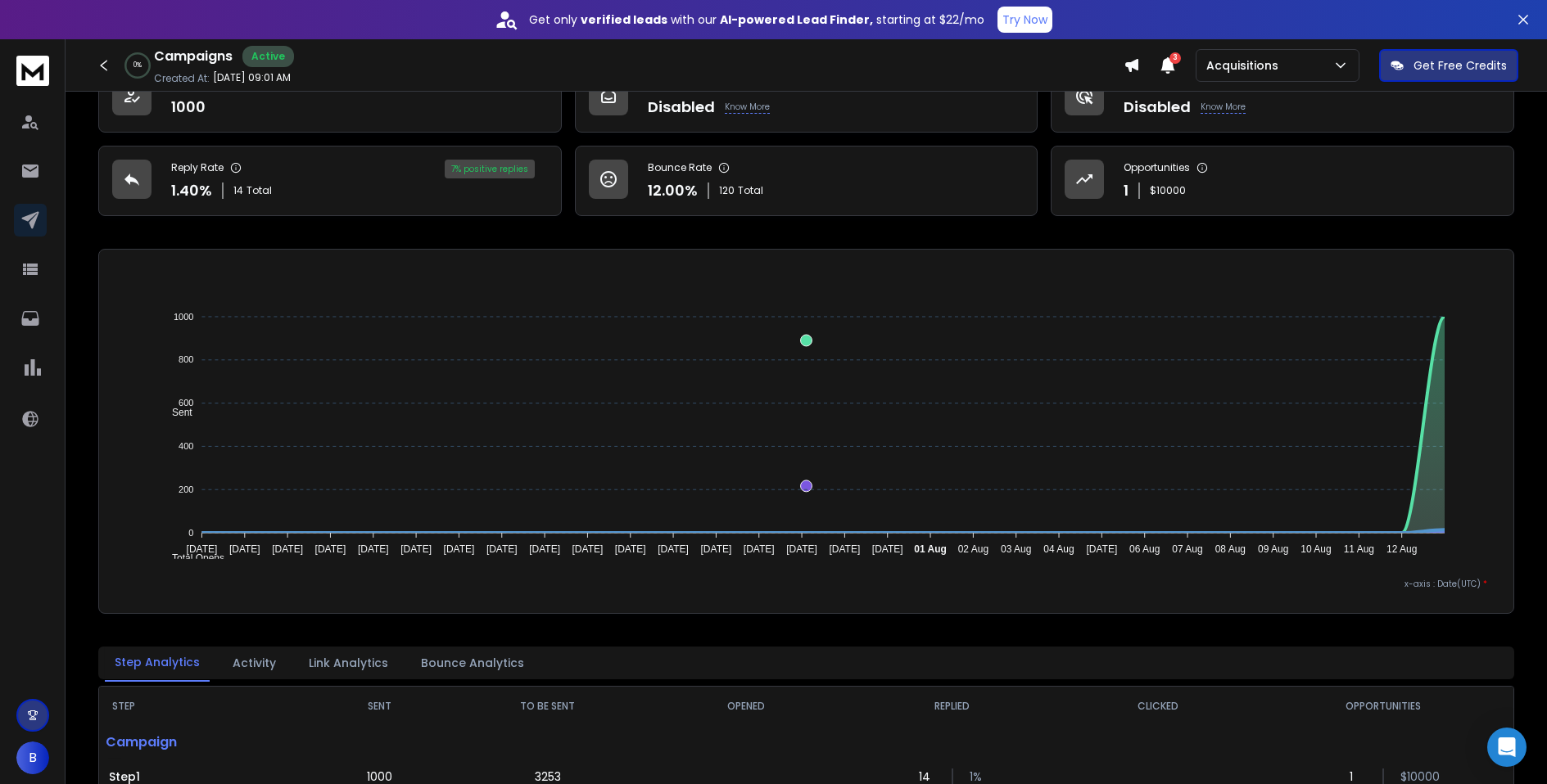
scroll to position [273, 0]
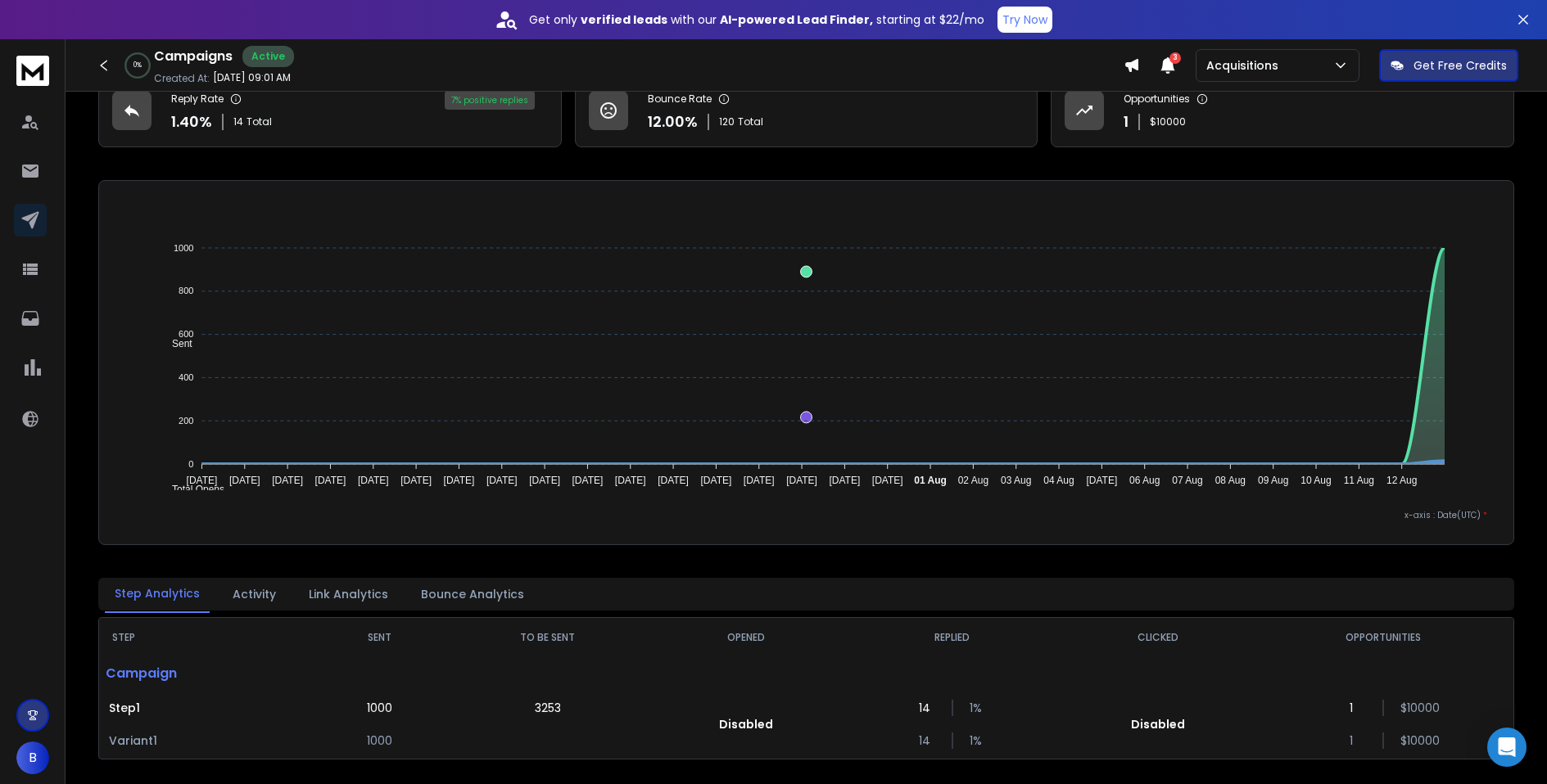
click at [725, 161] on div "Leads Contacted 1000 Open Rate Disabled Know More Click Rate Disabled Know More…" at bounding box center [806, 380] width 1416 height 773
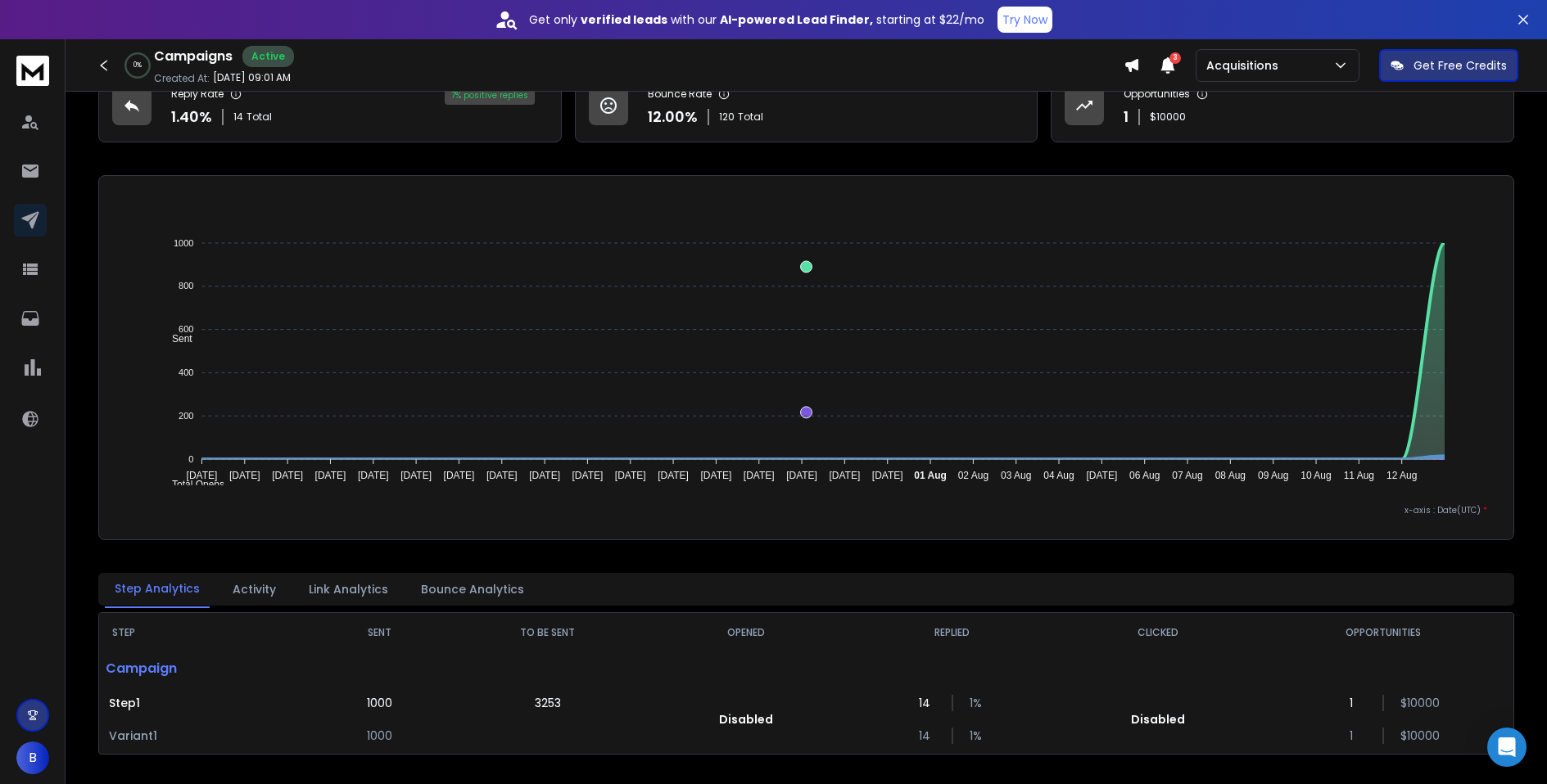
click at [789, 544] on div "Leads Contacted 1000 Open Rate Disabled Know More Click Rate Disabled Know More…" at bounding box center [806, 374] width 1416 height 773
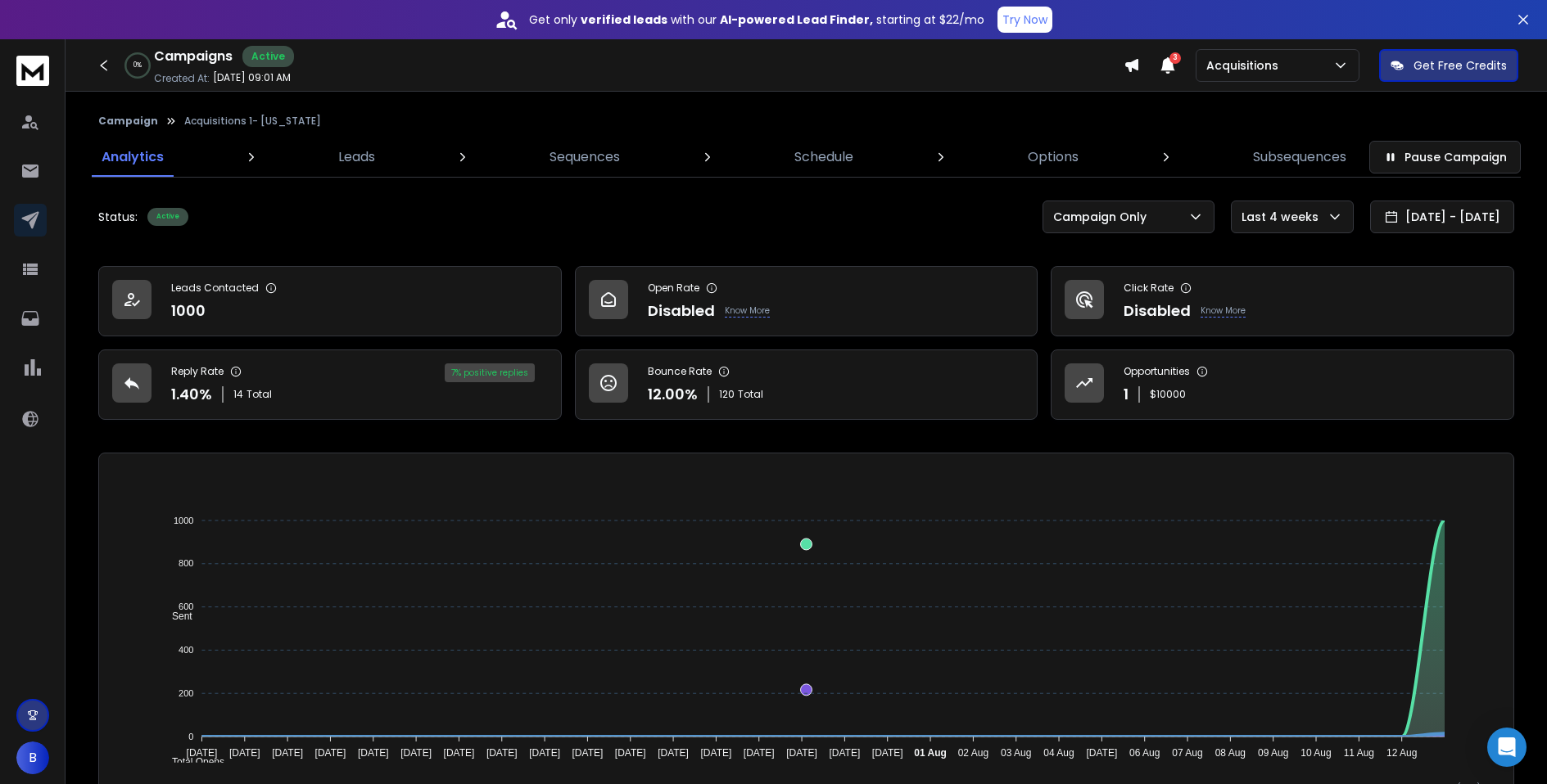
click at [800, 194] on div "Status: Active Pause Campaign Campaign Only Last 4 weeks 15 Jul 2025 - 13 Aug 2…" at bounding box center [806, 619] width 1429 height 851
